Goal: Task Accomplishment & Management: Manage account settings

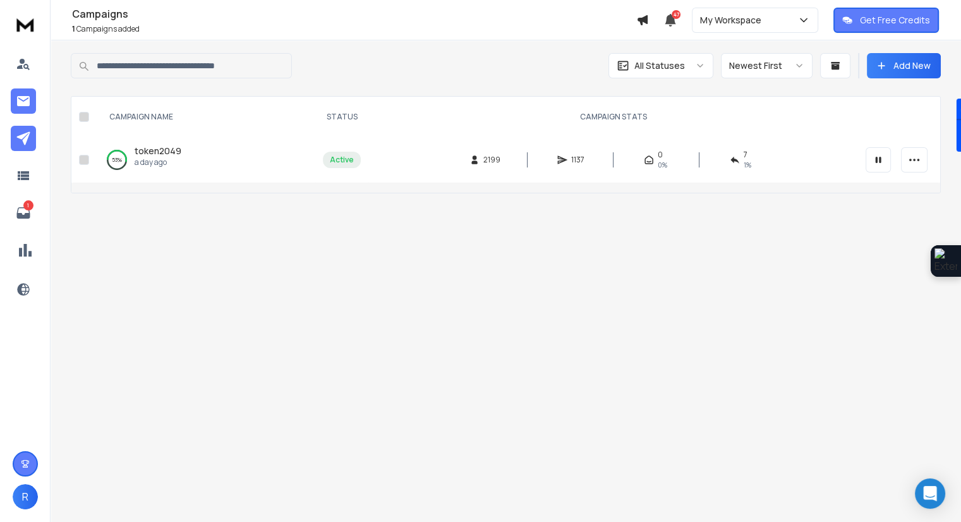
click at [28, 99] on icon at bounding box center [23, 101] width 13 height 10
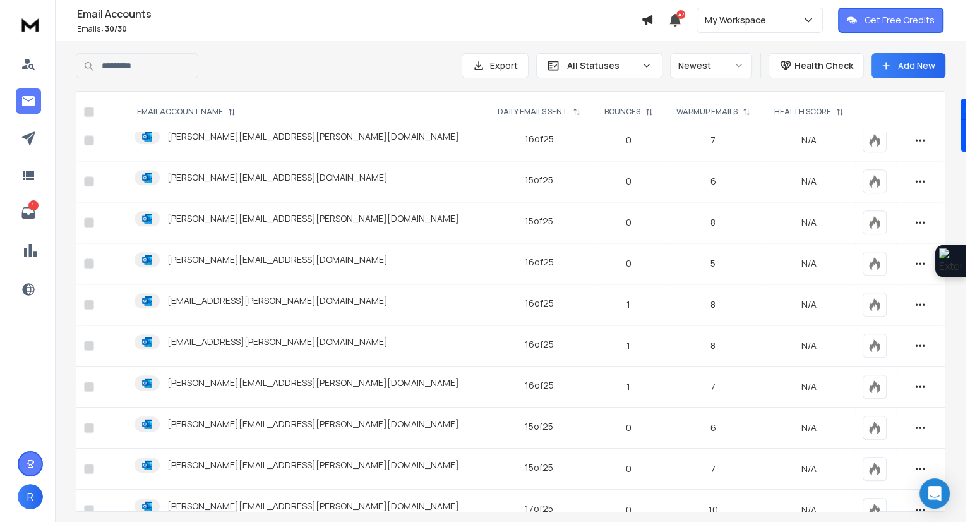
scroll to position [859, 0]
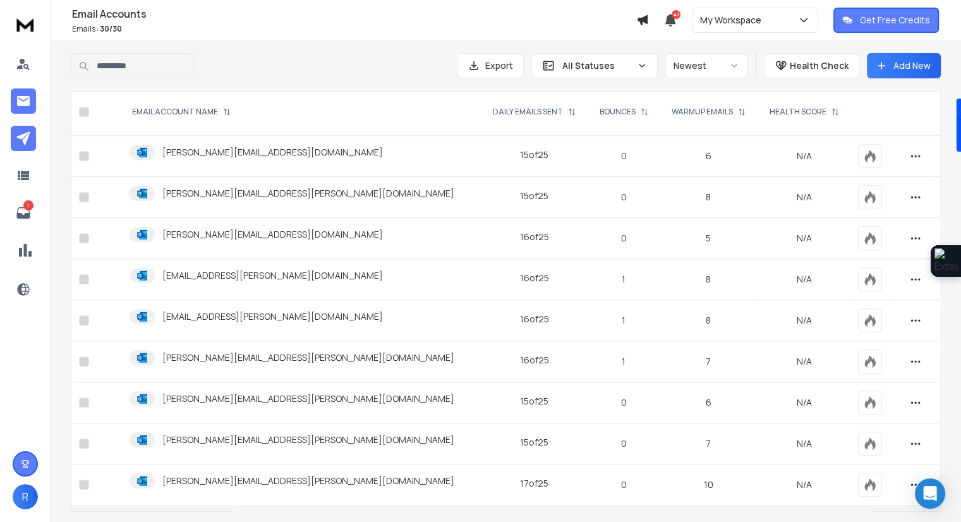
click at [23, 138] on icon at bounding box center [23, 138] width 15 height 15
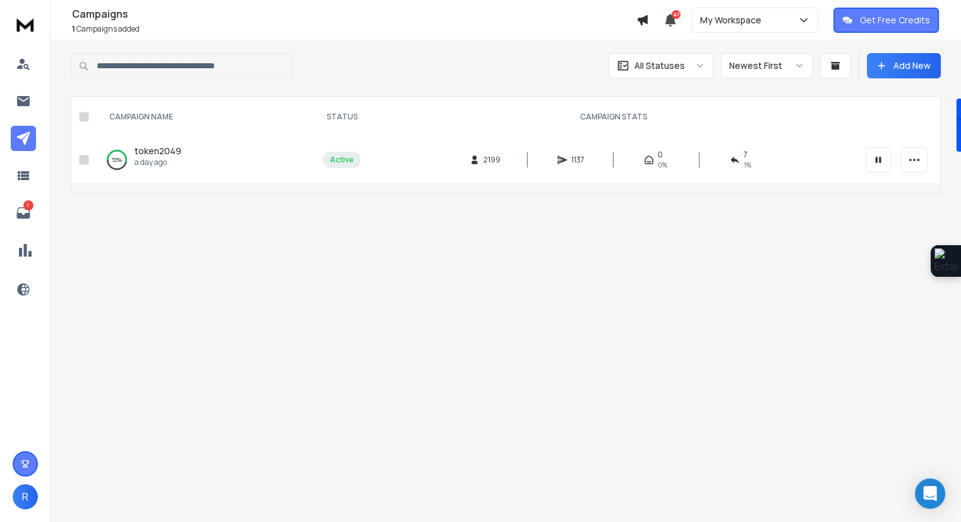
click at [464, 267] on div "Campaigns 1 Campaigns Added All Statuses Newest First Add New CAMPAIGN NAME STA…" at bounding box center [506, 314] width 870 height 522
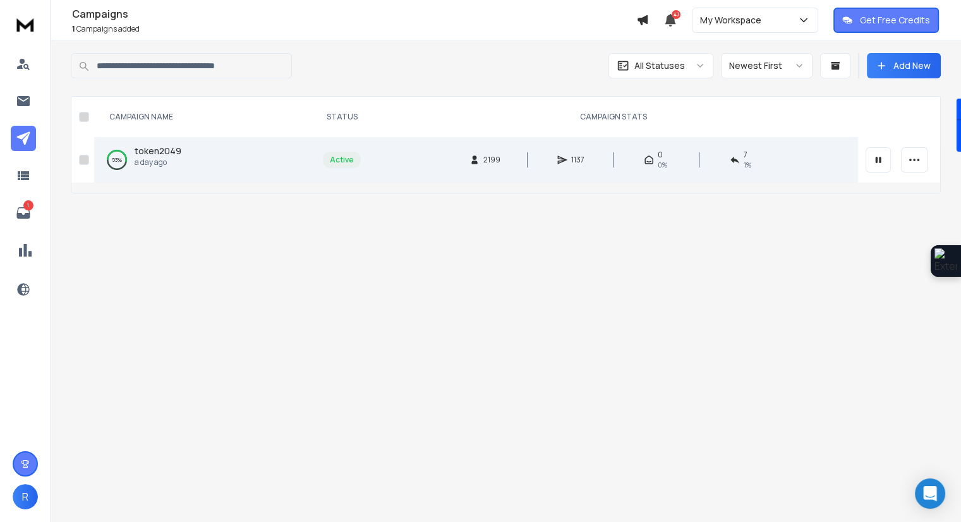
click at [267, 138] on td "53 % token2049 a day ago" at bounding box center [204, 159] width 221 height 45
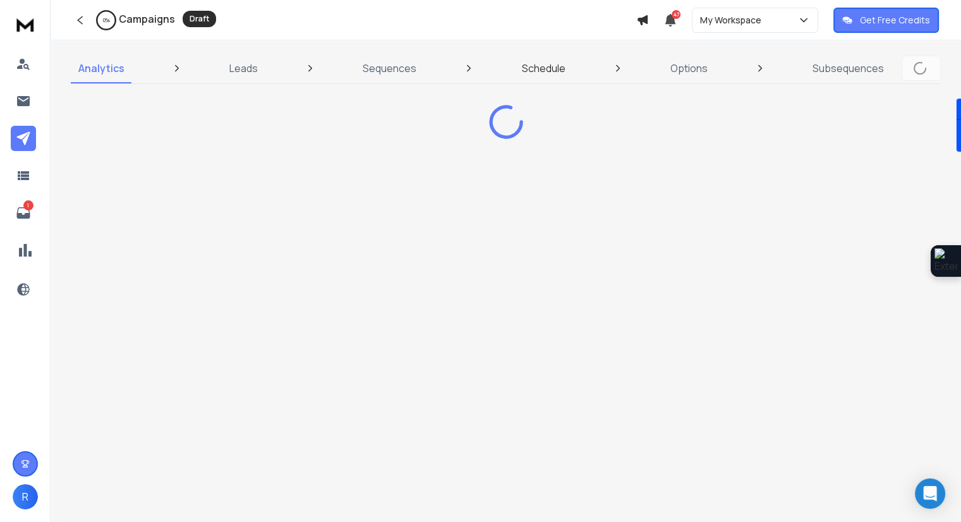
click at [542, 68] on p "Schedule" at bounding box center [544, 68] width 44 height 15
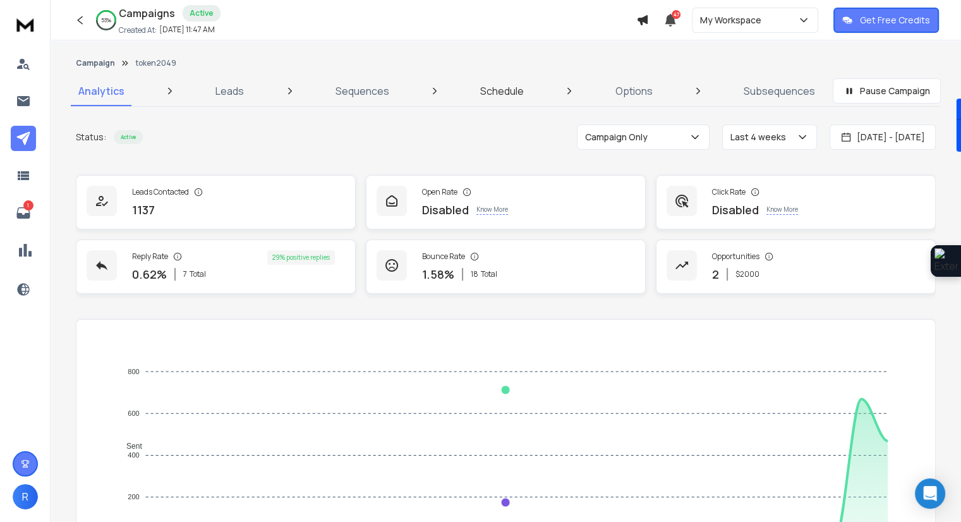
click at [488, 96] on p "Schedule" at bounding box center [502, 90] width 44 height 15
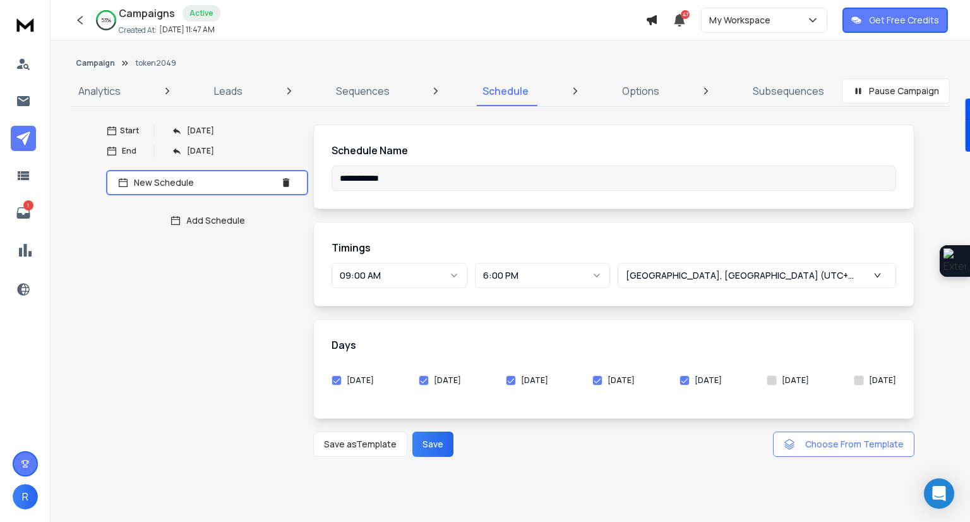
click at [375, 275] on button "09:00 AM" at bounding box center [400, 275] width 136 height 25
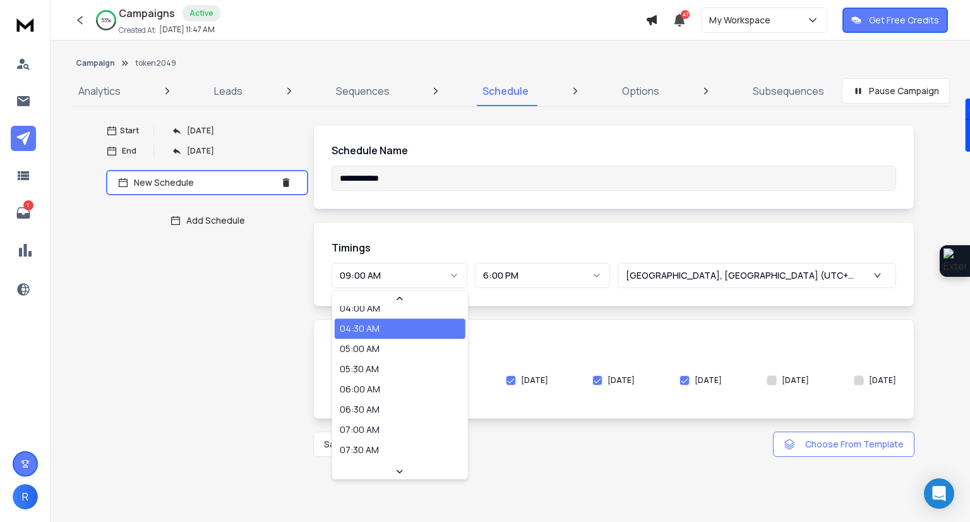
scroll to position [165, 0]
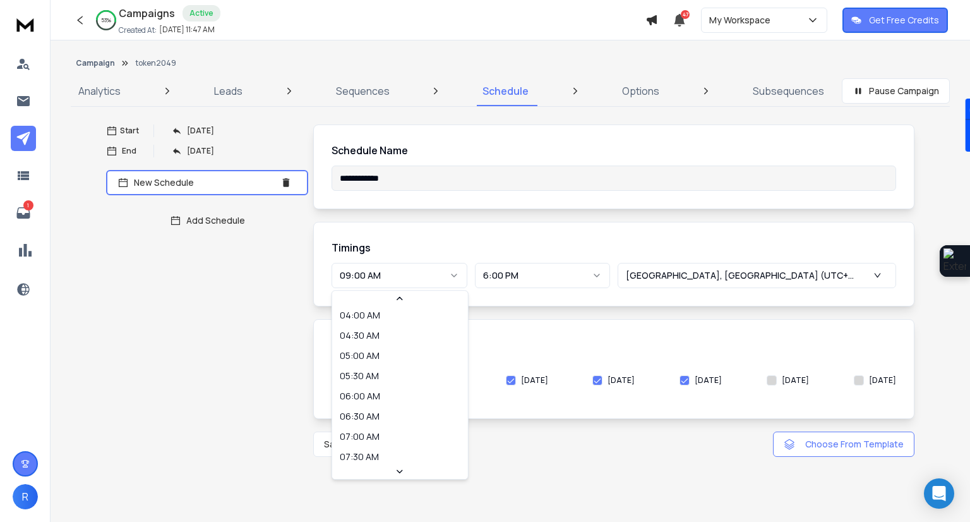
select select "********"
click at [507, 272] on button "6:00 PM" at bounding box center [543, 275] width 136 height 25
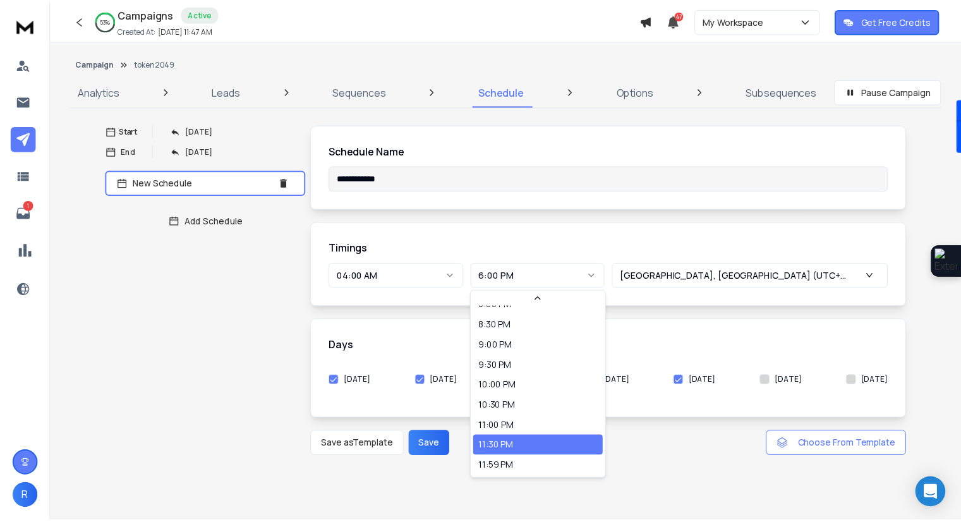
scroll to position [640, 0]
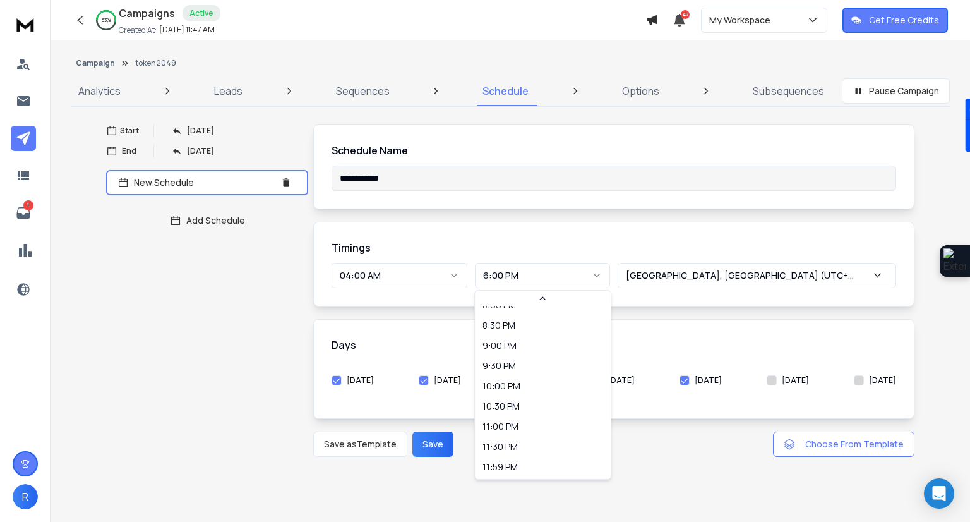
select select "********"
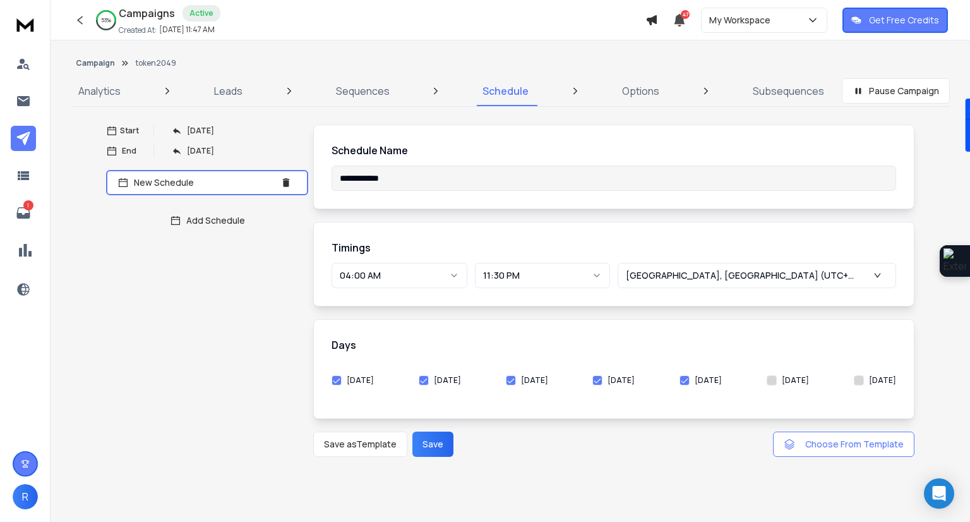
click at [437, 452] on button "Save" at bounding box center [433, 444] width 41 height 25
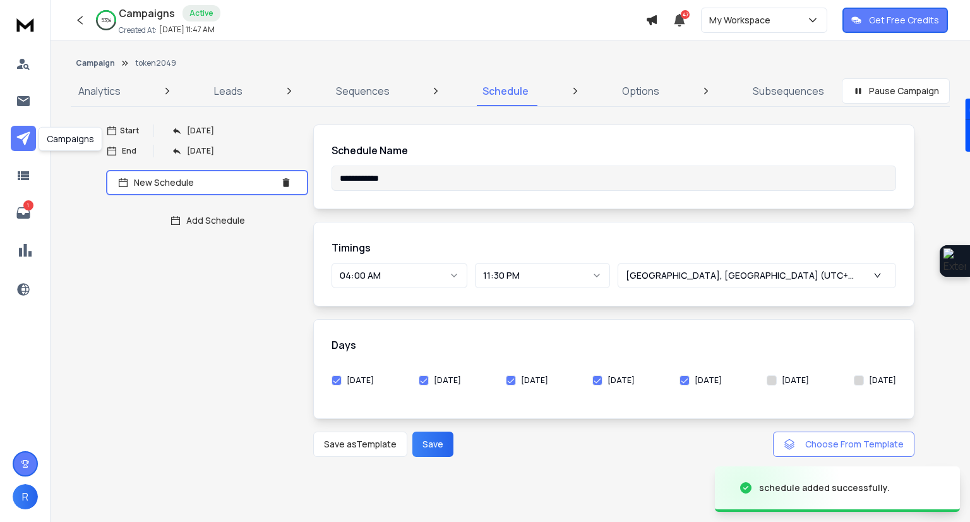
click at [22, 139] on icon at bounding box center [23, 138] width 15 height 15
